Goal: Task Accomplishment & Management: Use online tool/utility

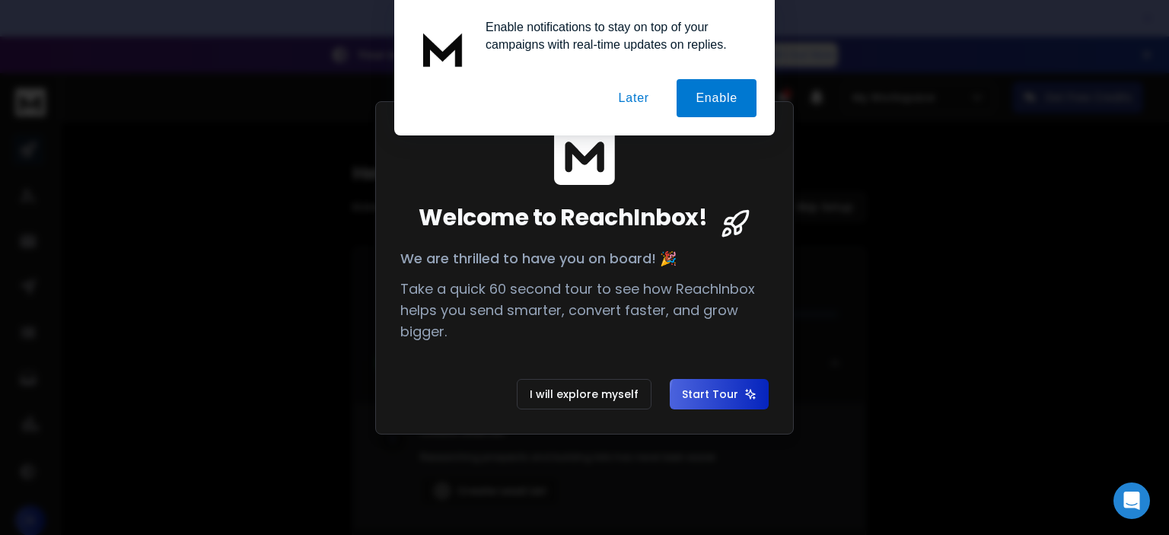
click at [630, 103] on button "Later" at bounding box center [633, 98] width 69 height 38
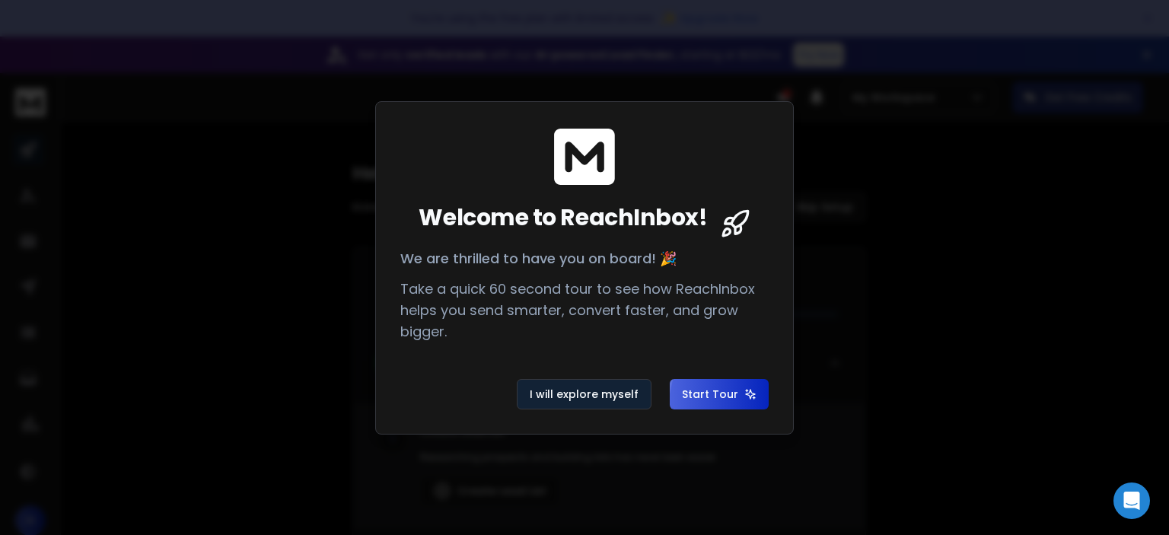
click at [649, 383] on button "I will explore myself" at bounding box center [584, 394] width 135 height 30
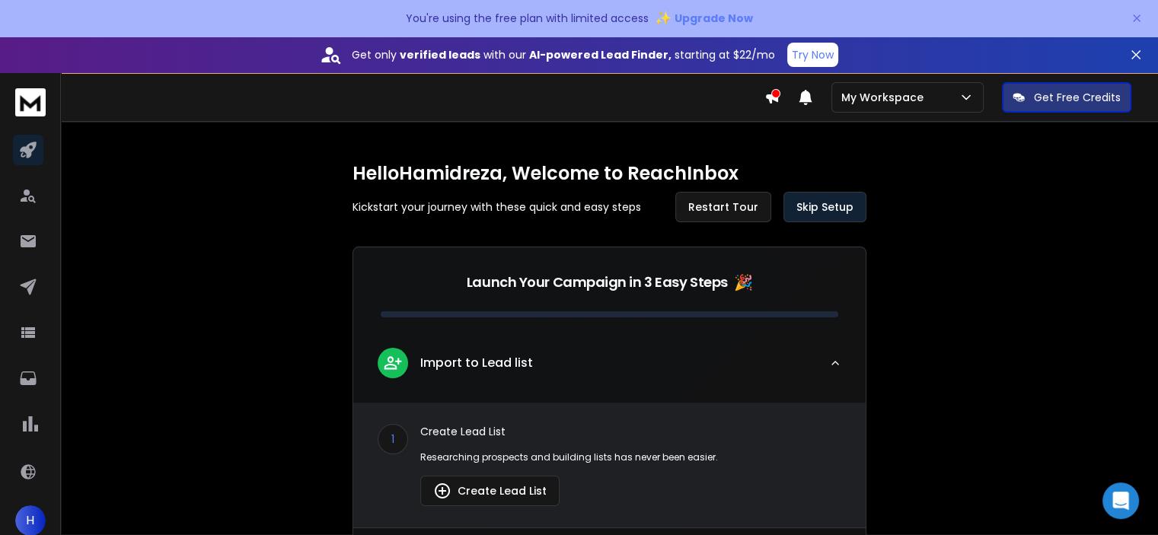
click at [831, 209] on span "Skip Setup" at bounding box center [824, 206] width 57 height 15
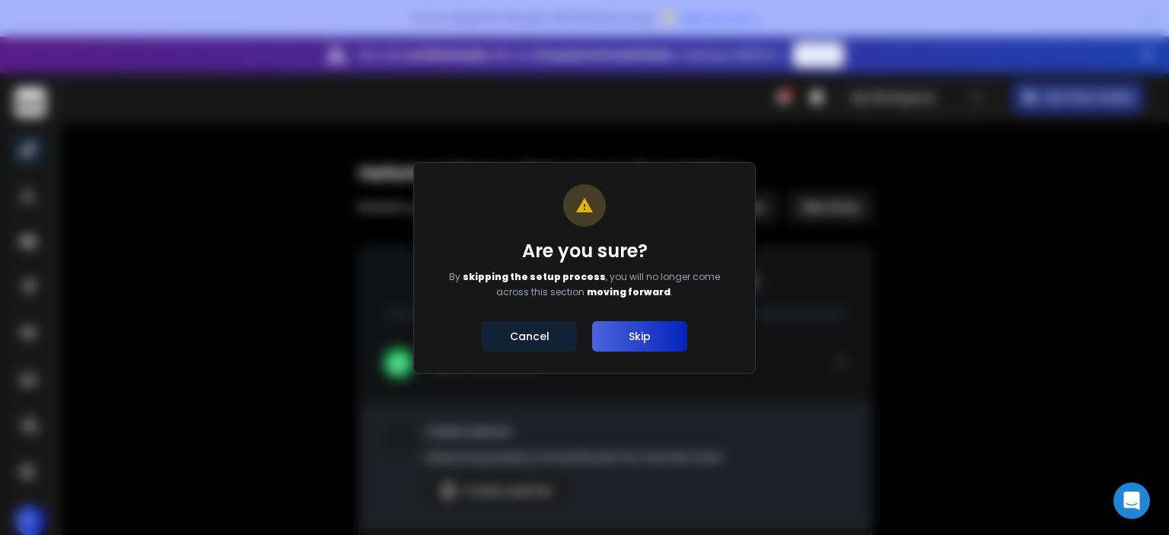
click at [615, 341] on button "Skip" at bounding box center [639, 336] width 95 height 30
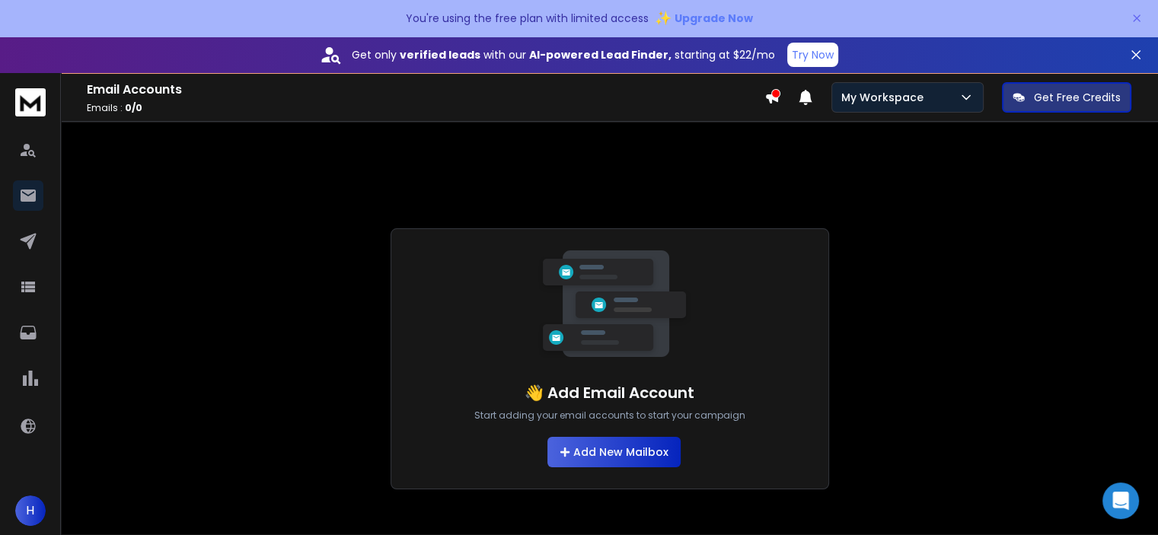
click at [908, 88] on button "My Workspace" at bounding box center [907, 97] width 152 height 30
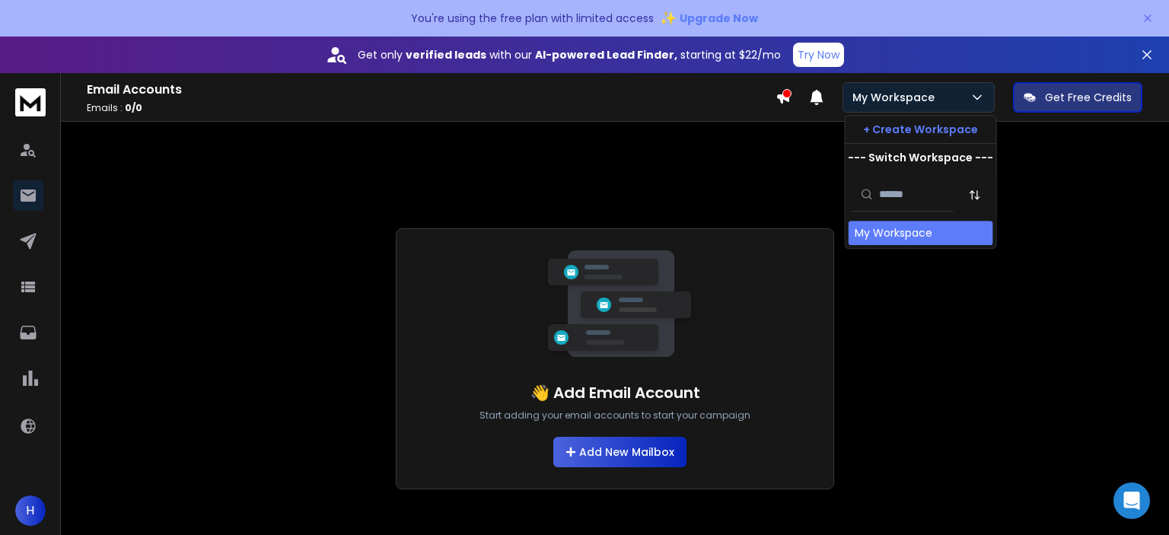
click at [908, 88] on button "My Workspace" at bounding box center [919, 97] width 152 height 30
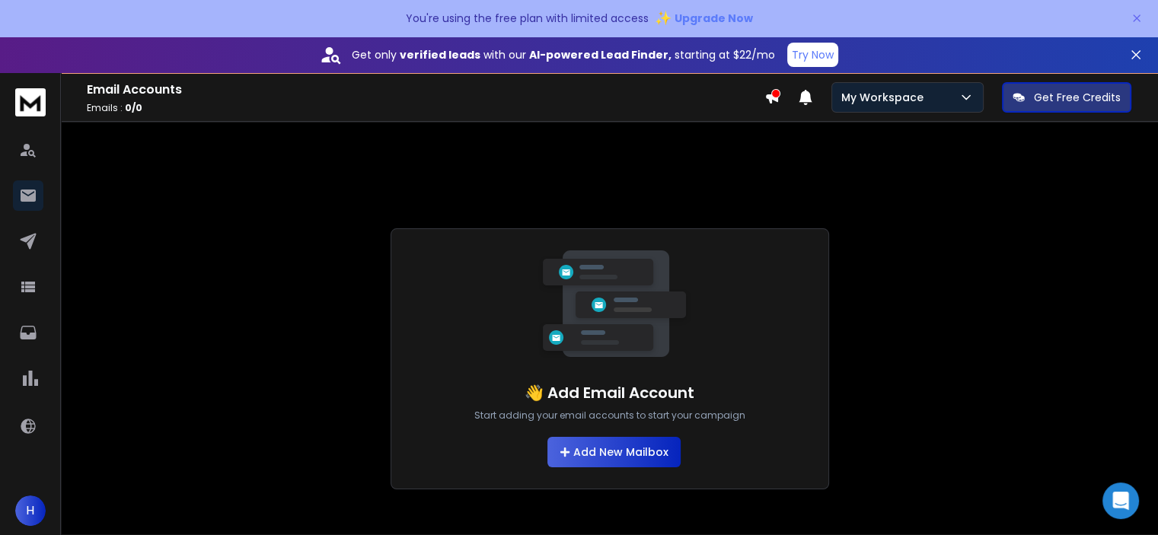
click at [886, 100] on p "My Workspace" at bounding box center [885, 97] width 88 height 15
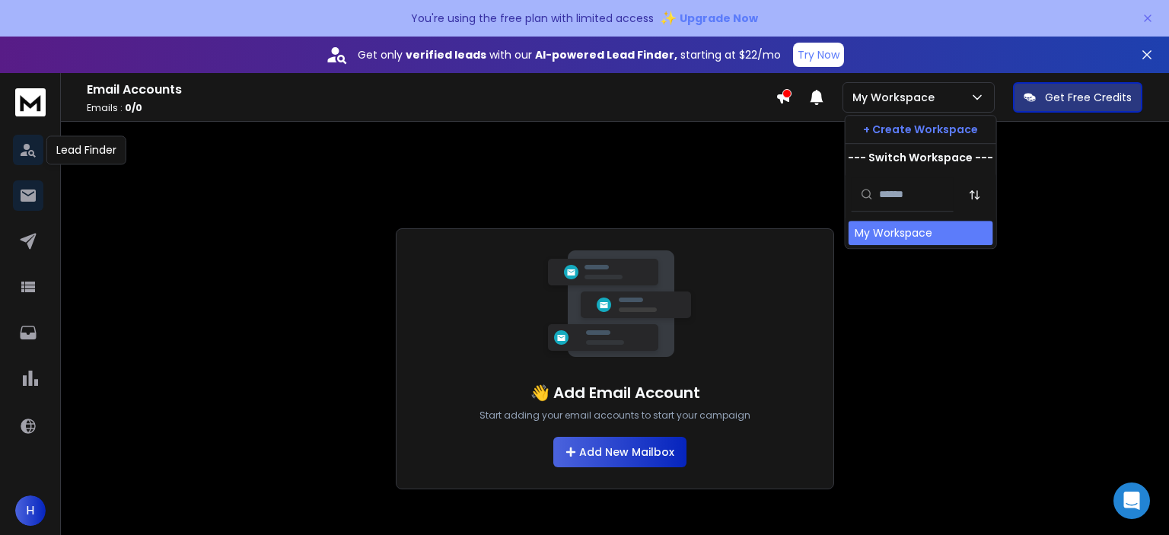
click at [24, 145] on circle at bounding box center [27, 147] width 6 height 6
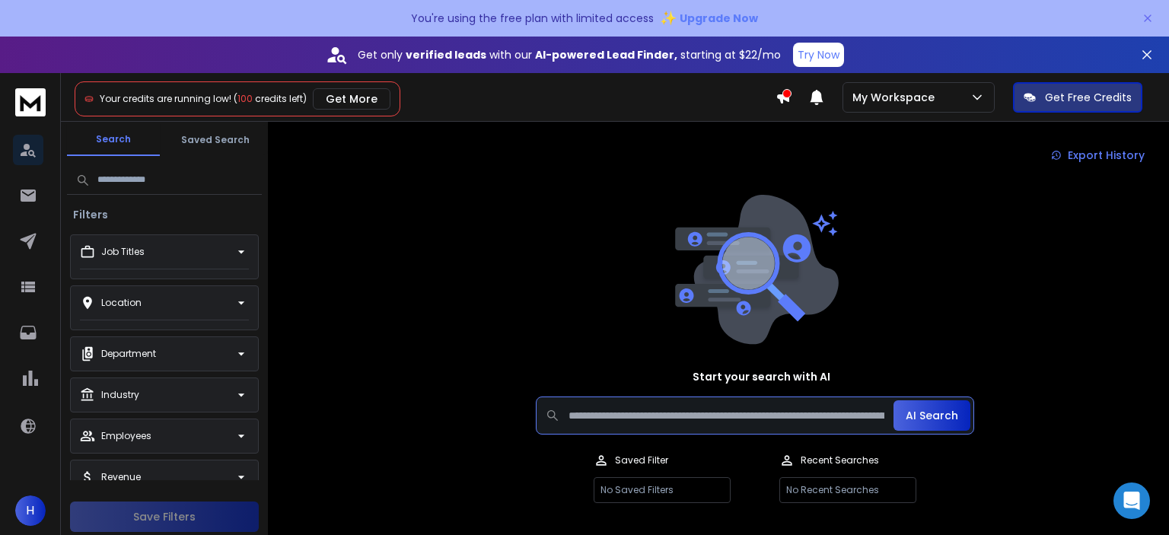
click at [160, 103] on span "Your credits are running low!" at bounding box center [166, 98] width 132 height 13
click at [144, 176] on input at bounding box center [164, 179] width 195 height 30
paste input "**********"
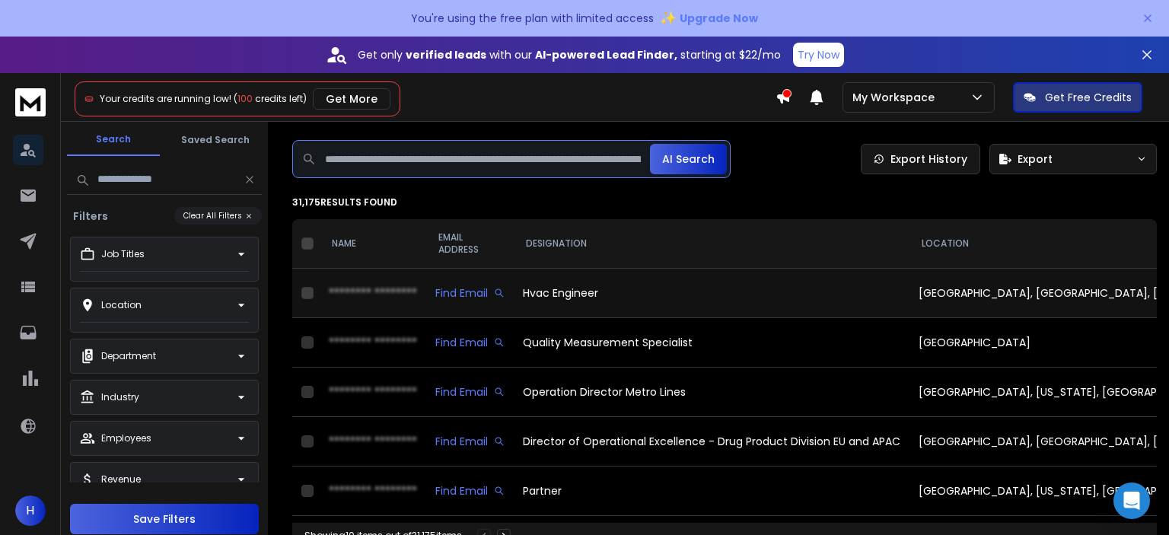
click at [466, 285] on div "Find Email" at bounding box center [469, 292] width 69 height 15
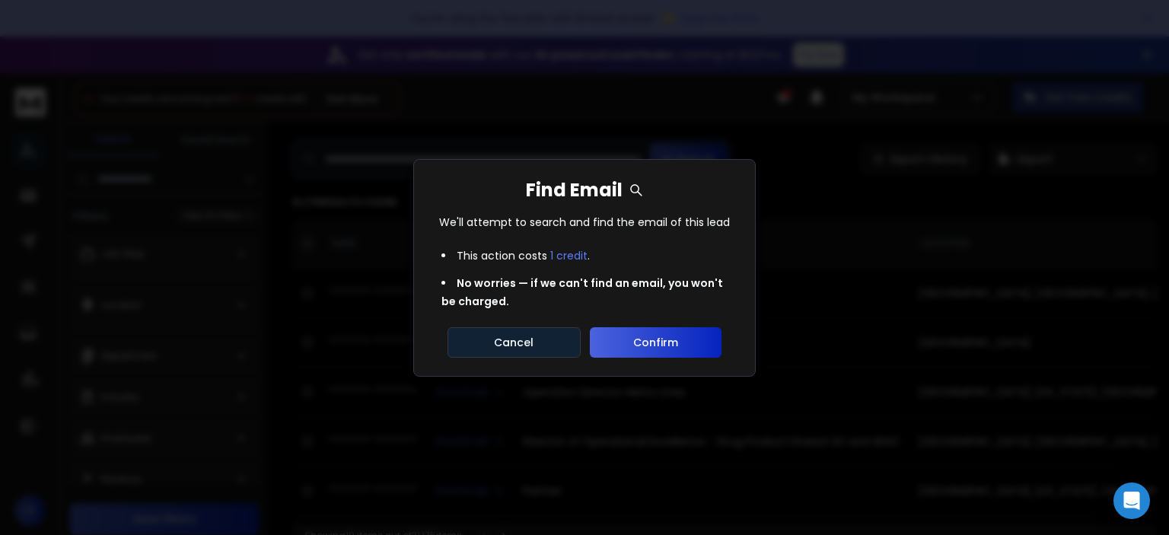
click at [540, 335] on button "Cancel" at bounding box center [514, 342] width 133 height 30
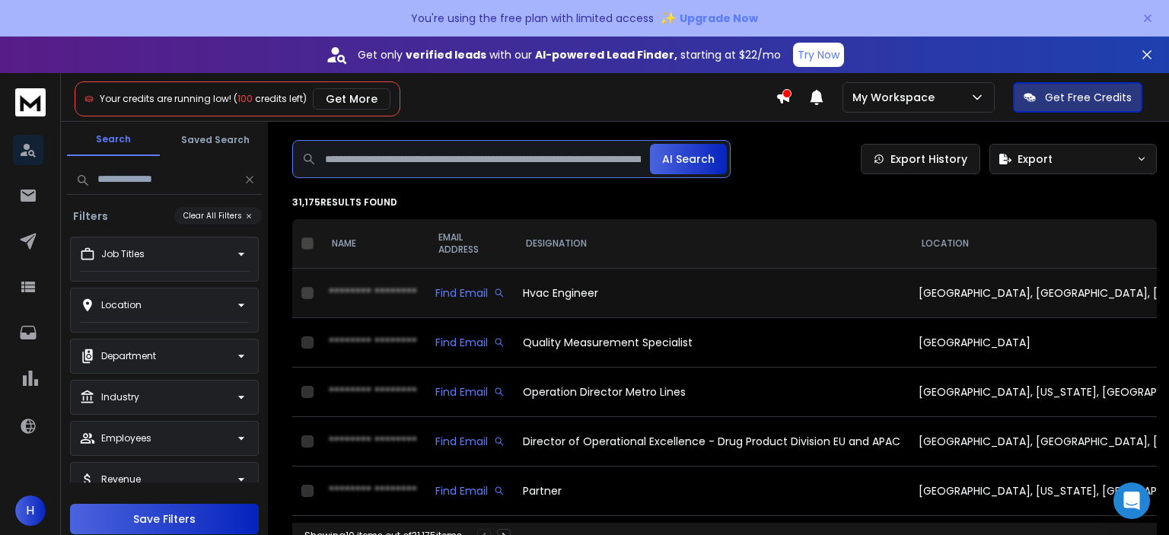
click at [474, 292] on div "Find Email" at bounding box center [469, 292] width 69 height 15
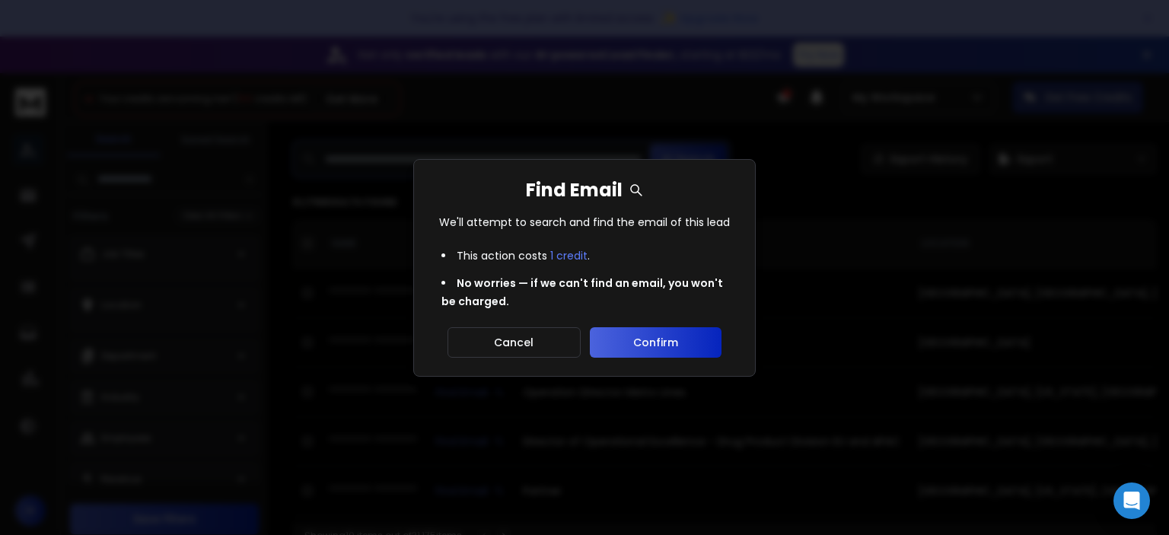
click at [635, 340] on button "Confirm" at bounding box center [656, 342] width 132 height 30
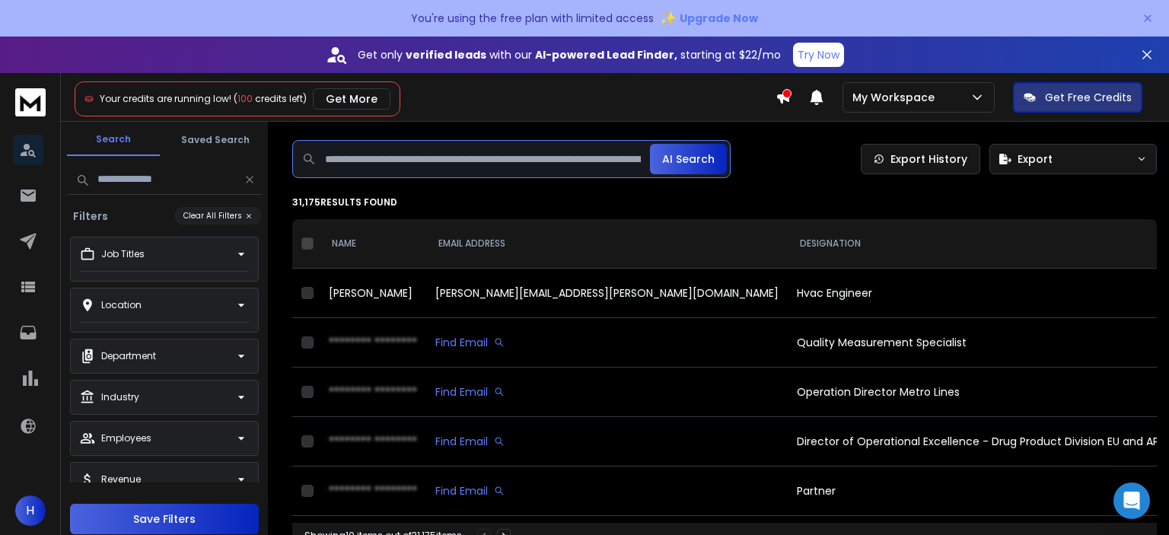
click at [119, 185] on input "**********" at bounding box center [164, 179] width 195 height 30
paste input
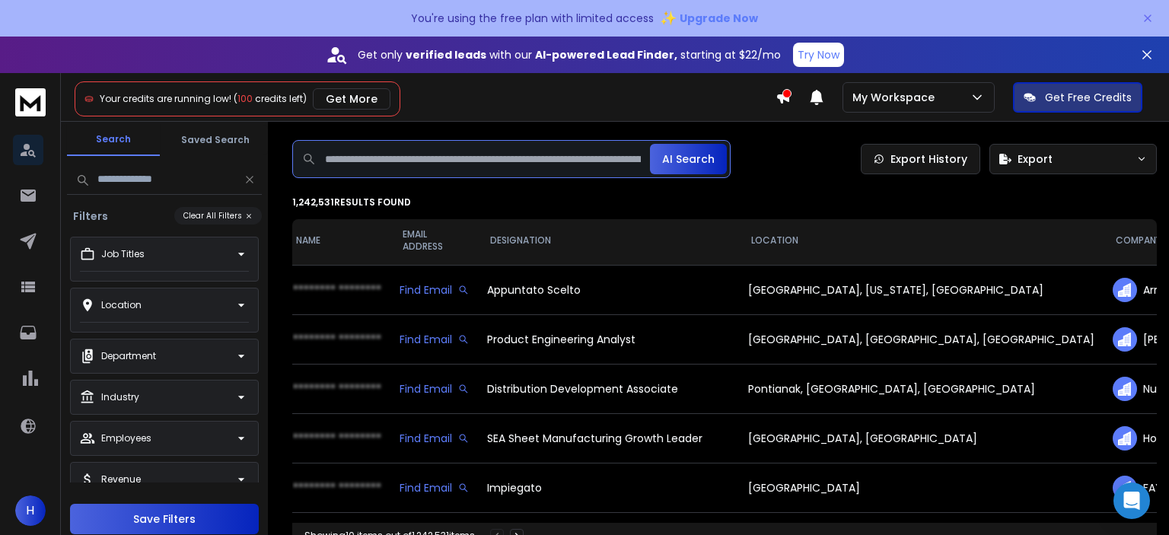
scroll to position [0, 36]
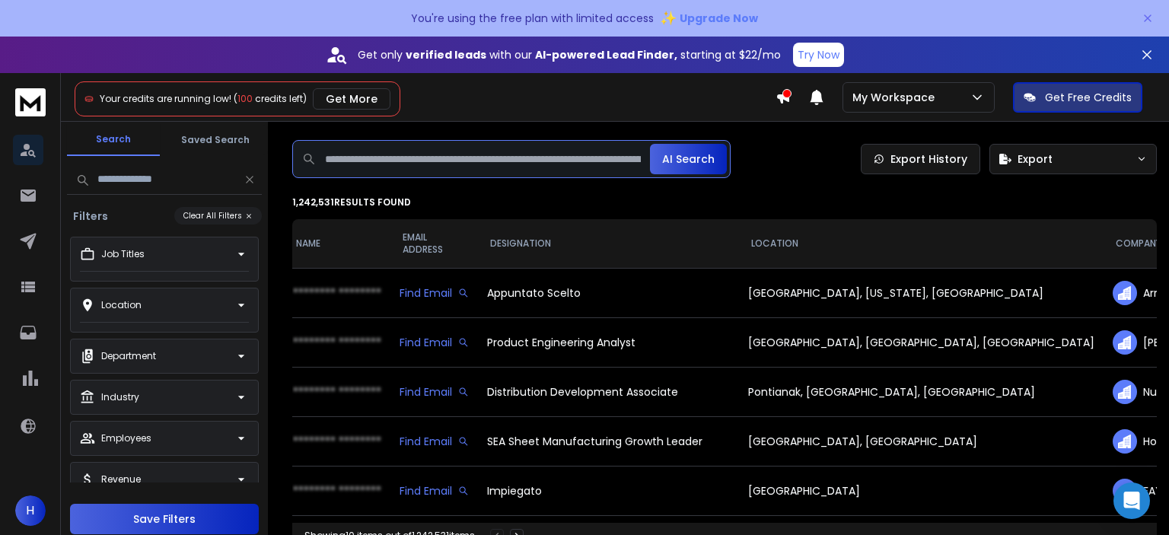
click at [107, 177] on input "**********" at bounding box center [164, 179] width 195 height 30
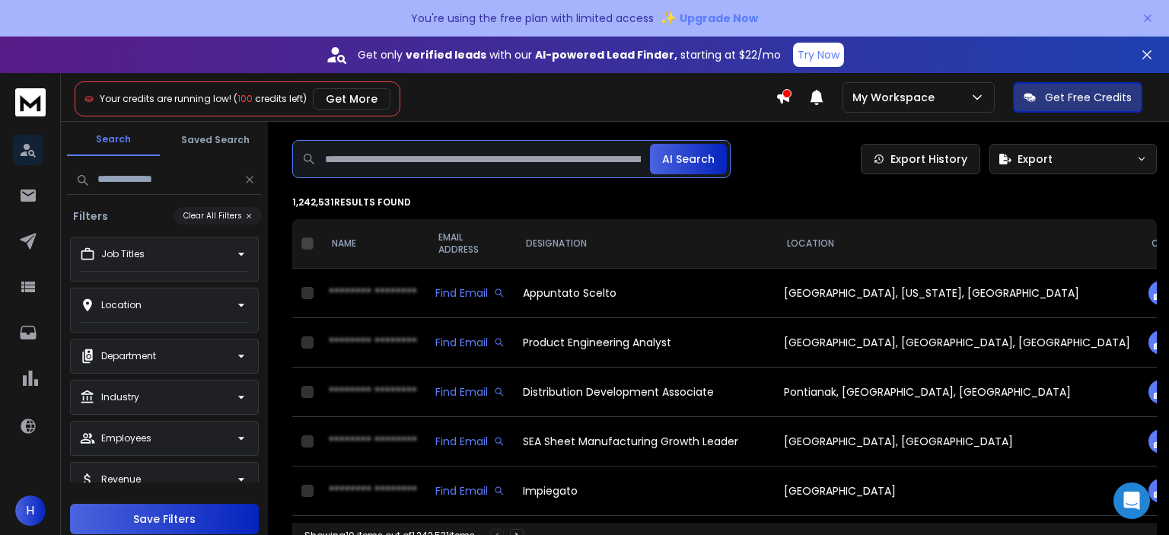
click at [184, 179] on input "**********" at bounding box center [164, 179] width 195 height 30
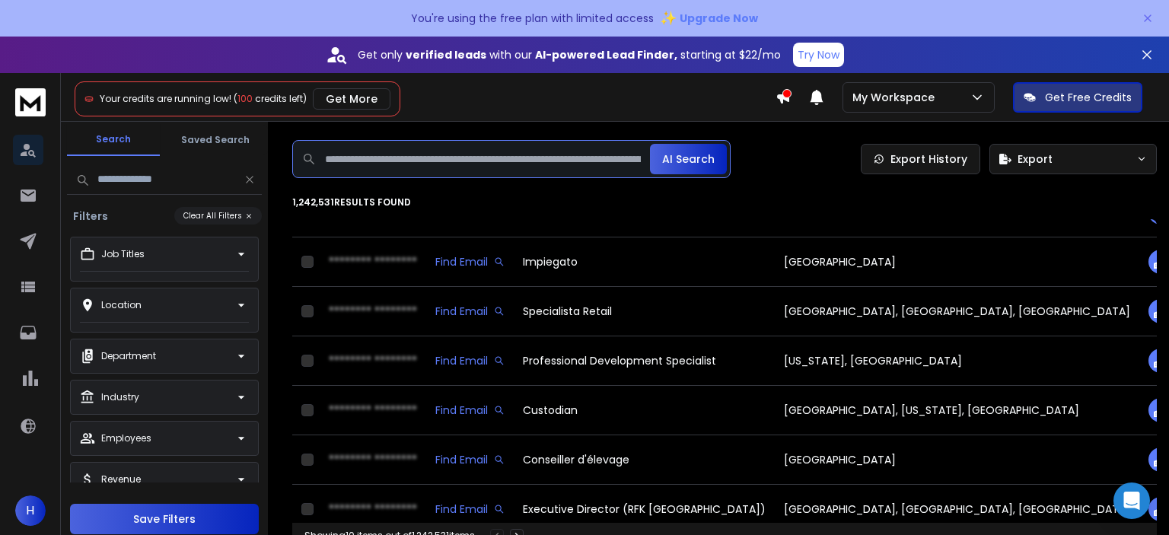
scroll to position [245, 0]
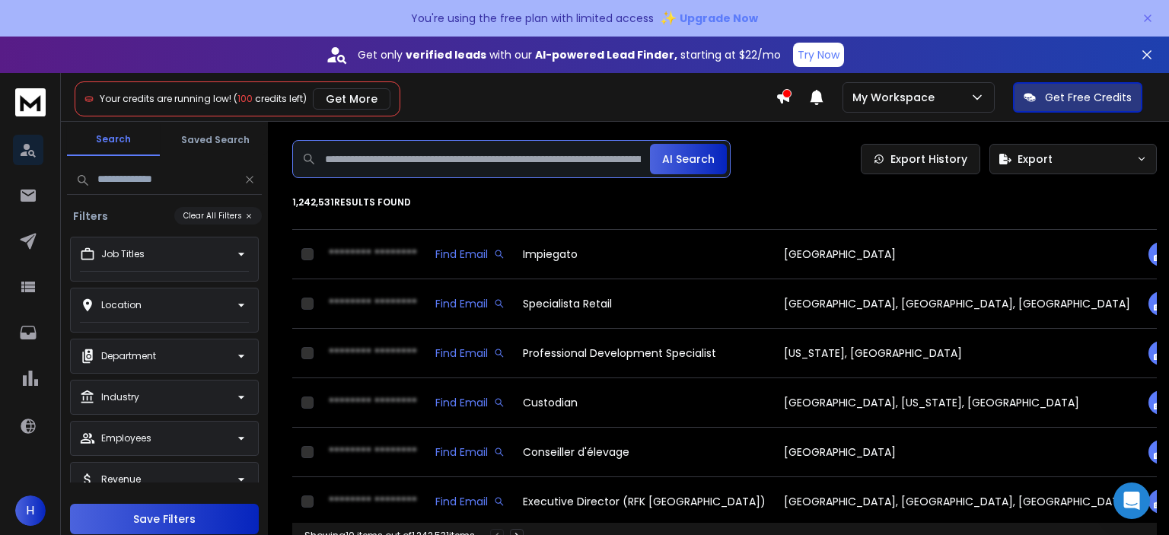
click at [183, 179] on input "**********" at bounding box center [164, 179] width 195 height 30
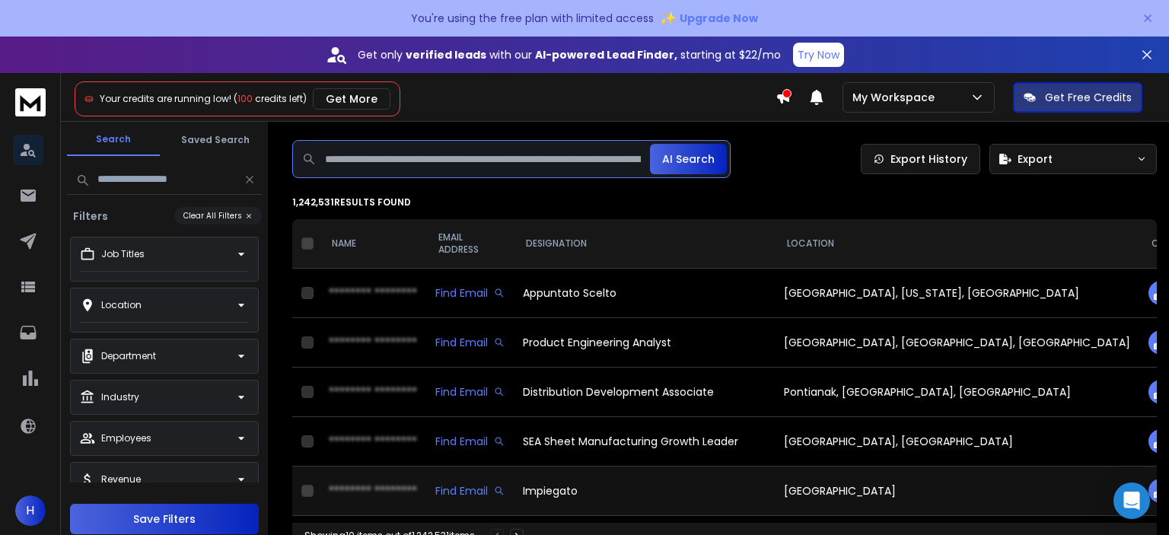
type input "**********"
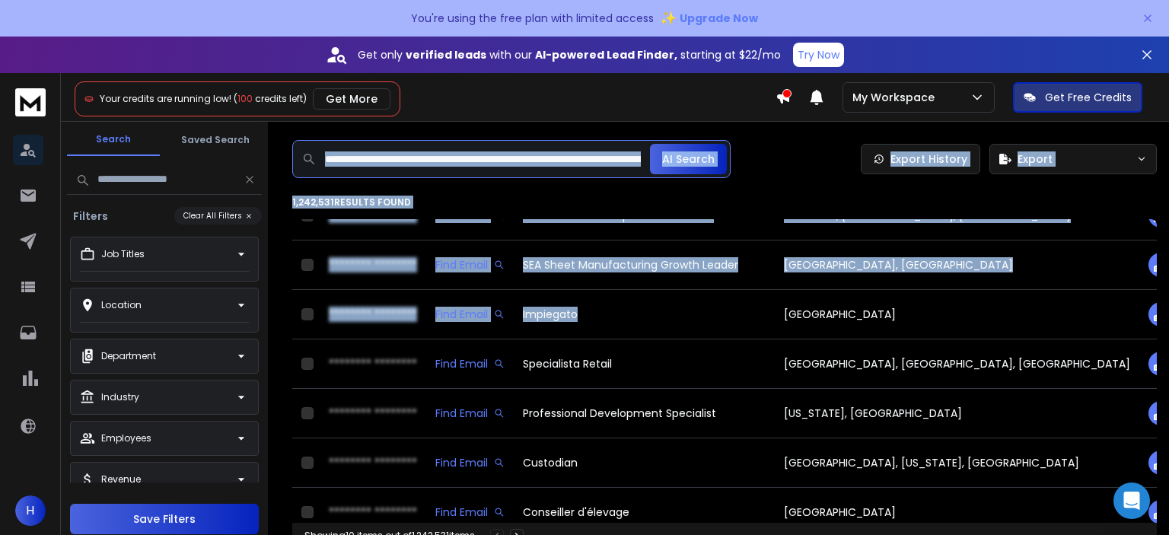
scroll to position [247, 0]
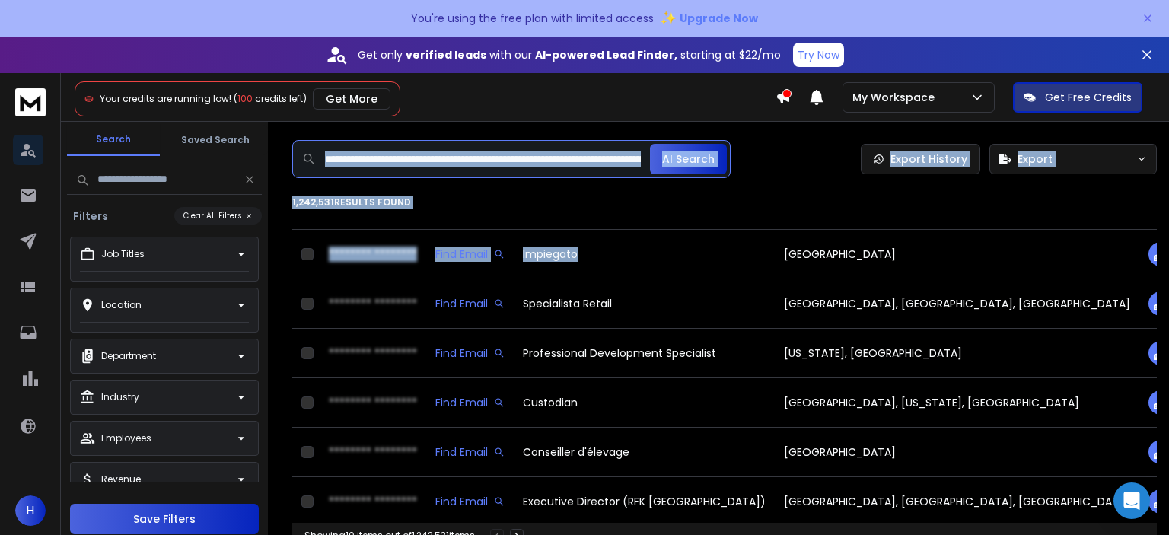
drag, startPoint x: 639, startPoint y: 514, endPoint x: 723, endPoint y: 539, distance: 87.4
click at [723, 534] on html "**********" at bounding box center [584, 267] width 1169 height 535
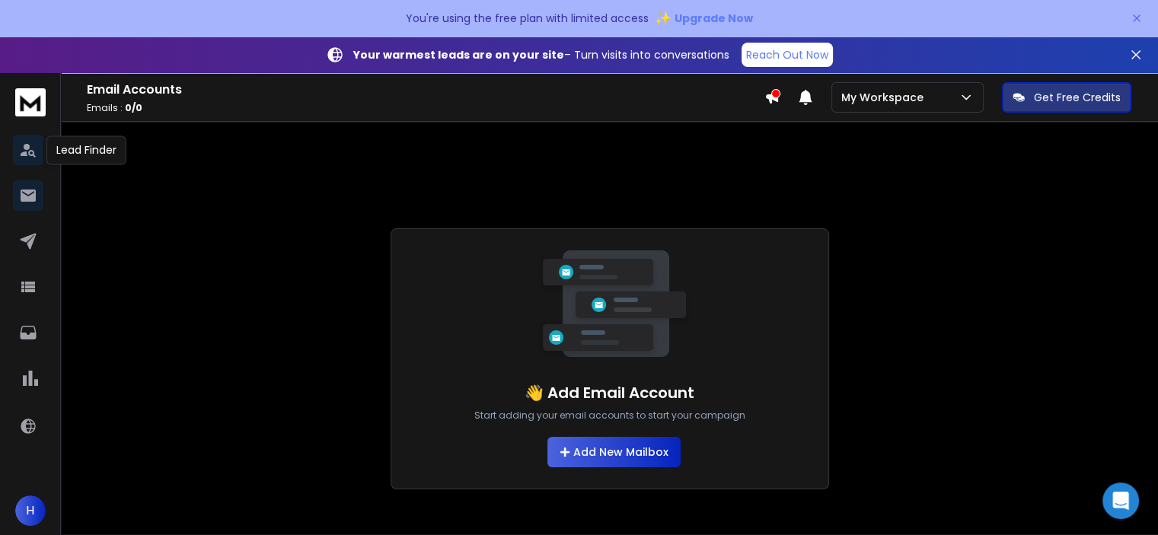
click at [24, 149] on icon at bounding box center [28, 150] width 18 height 18
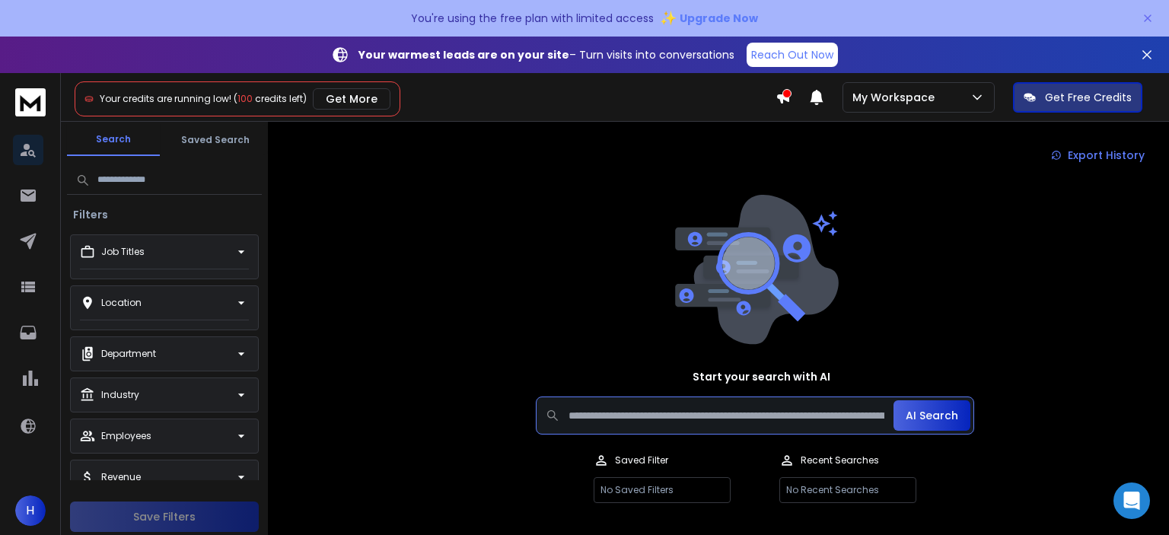
click at [173, 99] on span "Your credits are running low!" at bounding box center [166, 98] width 132 height 13
click at [923, 186] on div "Export History Start your search with AI" at bounding box center [755, 262] width 926 height 244
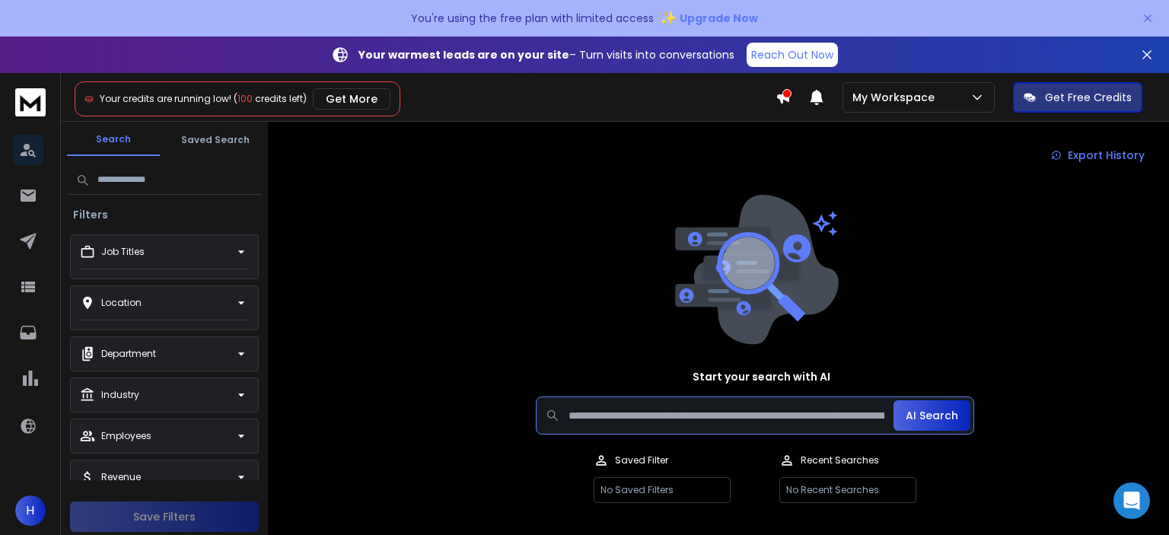
click at [1109, 285] on div "Export History Start your search with AI" at bounding box center [755, 262] width 926 height 244
click at [967, 322] on div "Export History Start your search with AI" at bounding box center [755, 262] width 926 height 244
click at [965, 334] on div "Export History Start your search with AI" at bounding box center [755, 262] width 926 height 244
click at [693, 409] on textarea at bounding box center [727, 415] width 316 height 30
click at [697, 416] on textarea at bounding box center [727, 415] width 316 height 30
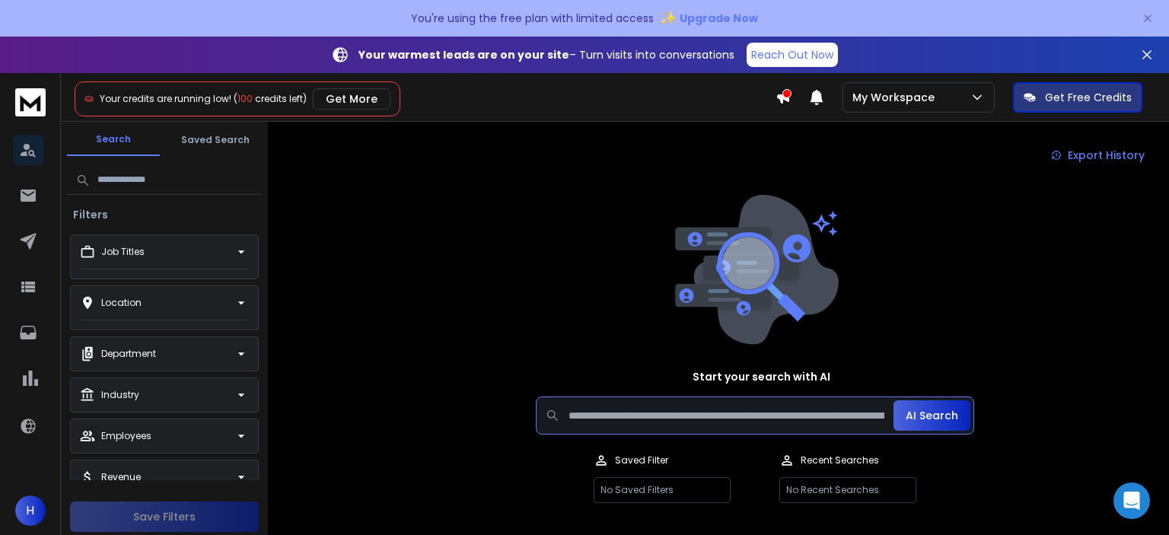
click at [697, 416] on textarea at bounding box center [727, 415] width 316 height 30
click at [524, 295] on div "Export History Start your search with AI" at bounding box center [755, 262] width 926 height 244
click at [27, 107] on img at bounding box center [30, 102] width 30 height 28
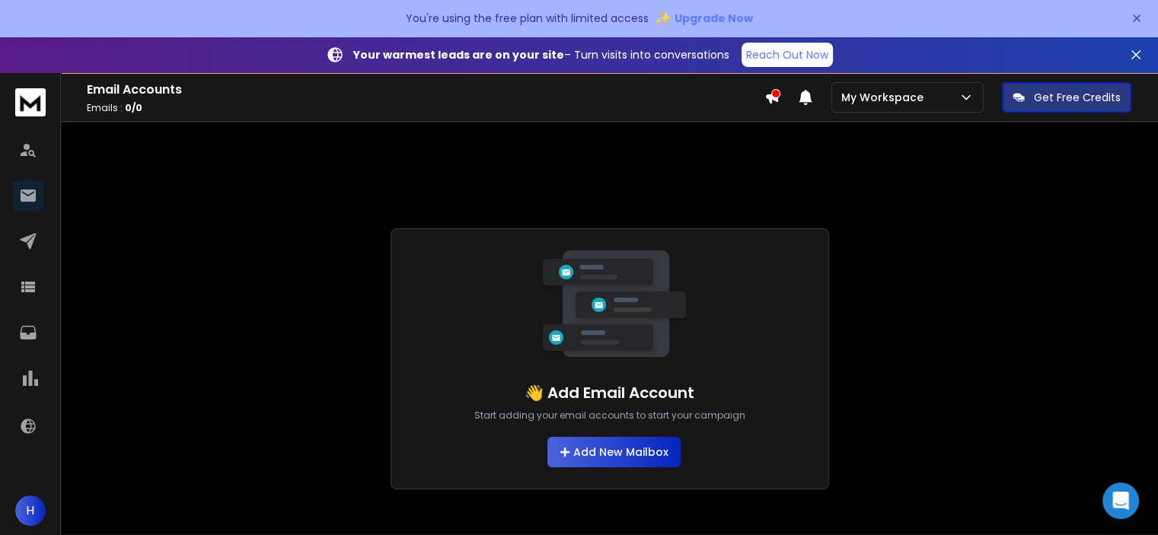
click at [1135, 20] on icon "Close notification" at bounding box center [1136, 18] width 6 height 6
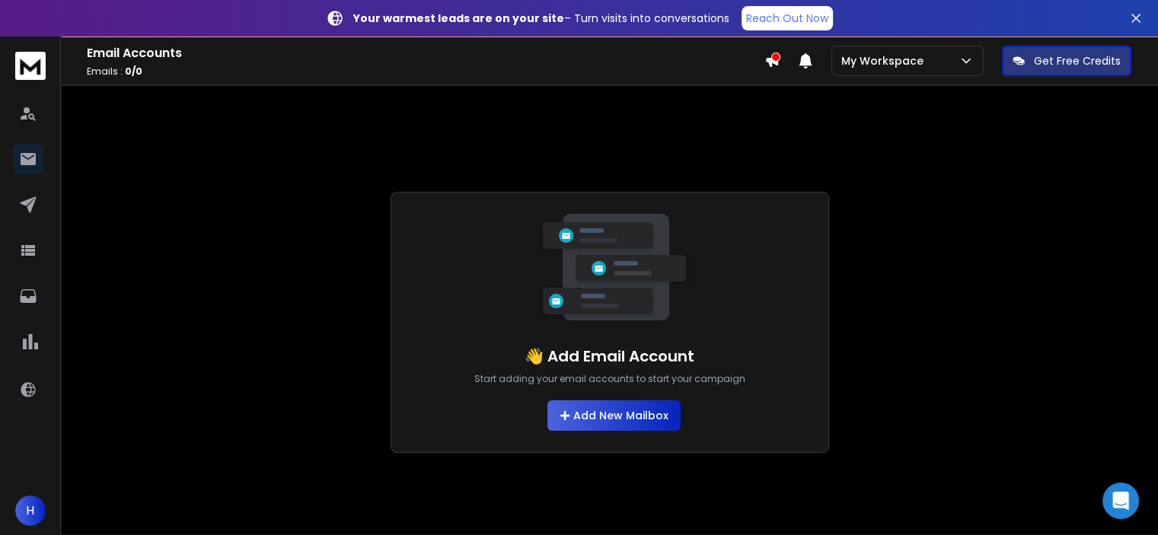
click at [1135, 20] on icon at bounding box center [1136, 18] width 14 height 14
